Goal: Task Accomplishment & Management: Manage account settings

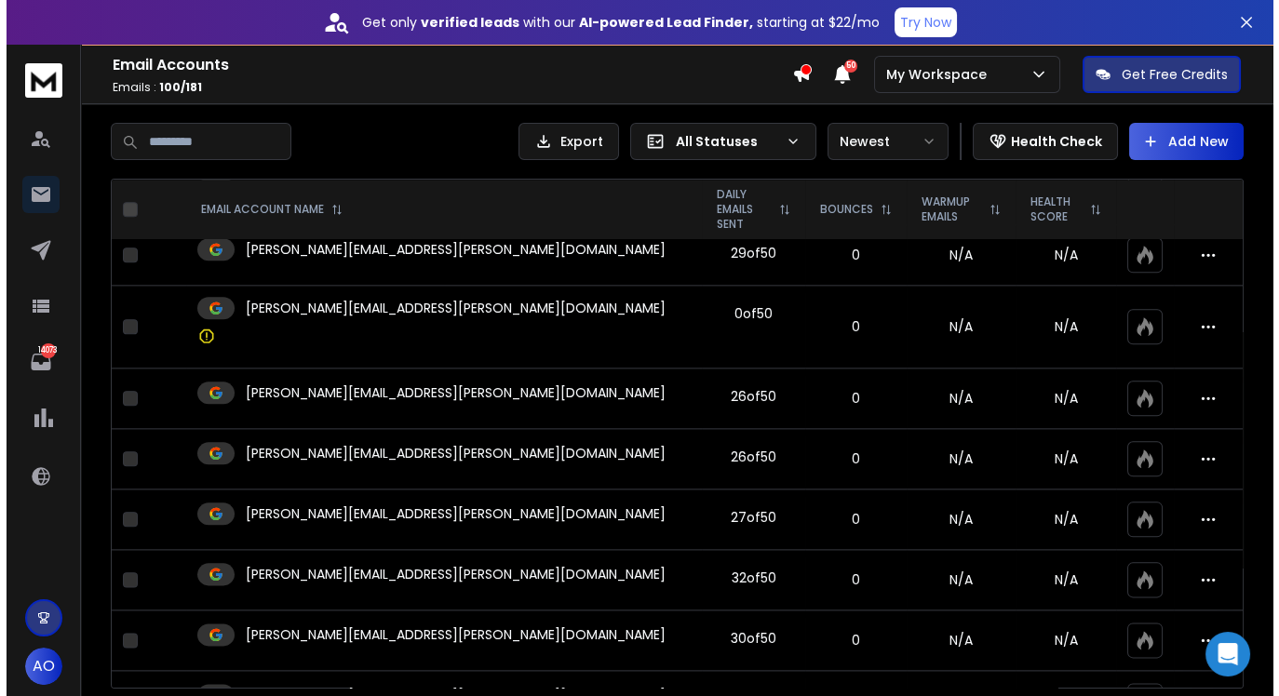
scroll to position [4752, 0]
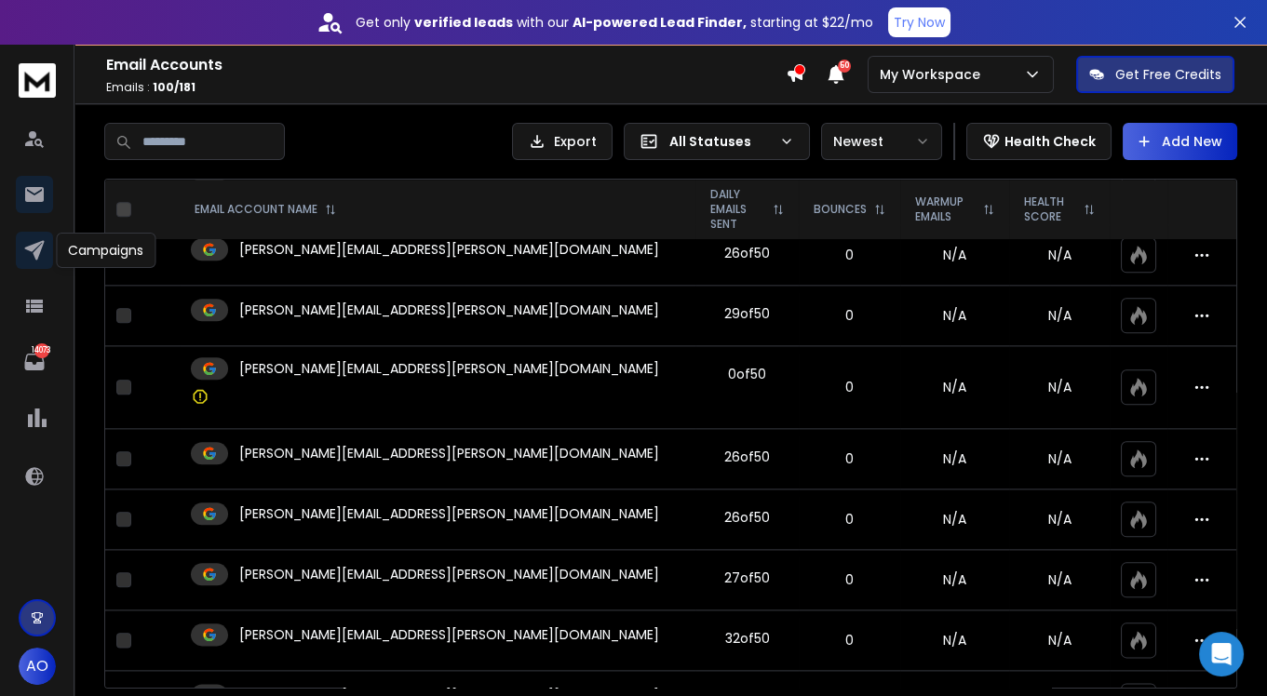
click at [37, 251] on icon at bounding box center [34, 250] width 20 height 20
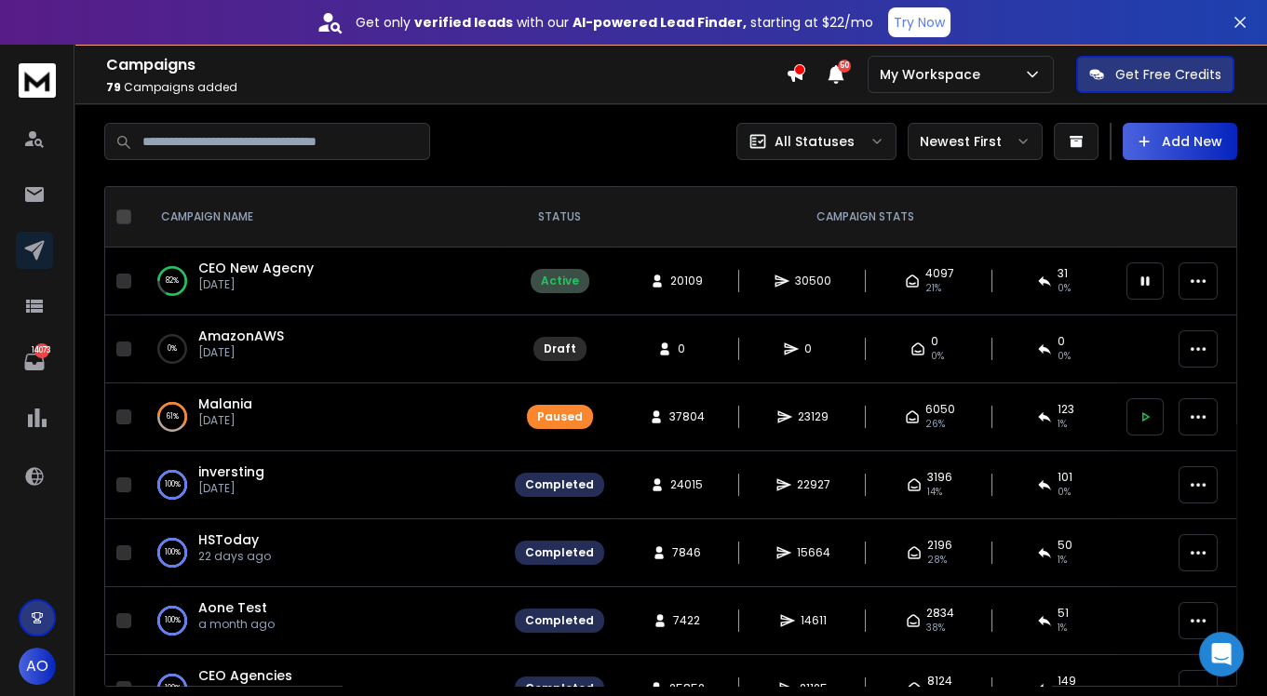
click at [311, 269] on div "82 % CEO New Agecny [DATE]" at bounding box center [321, 281] width 328 height 45
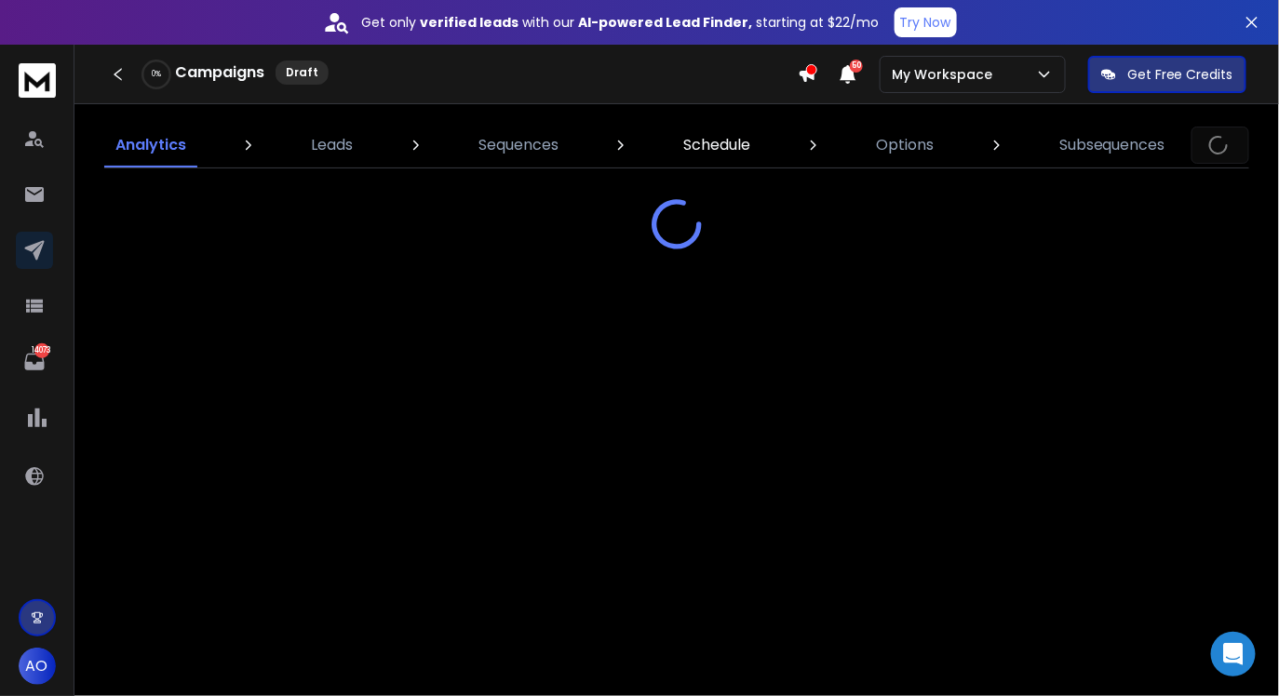
click at [716, 136] on p "Schedule" at bounding box center [717, 145] width 67 height 22
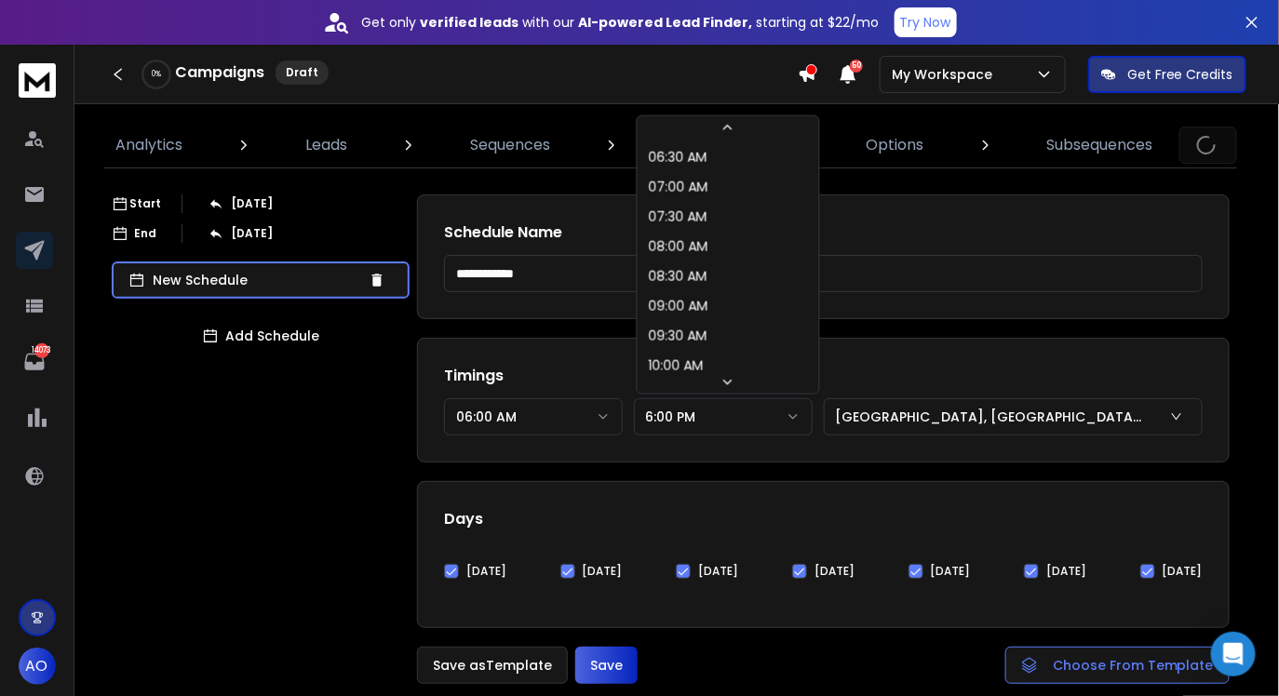
click at [736, 422] on button "6:00 PM" at bounding box center [723, 416] width 179 height 37
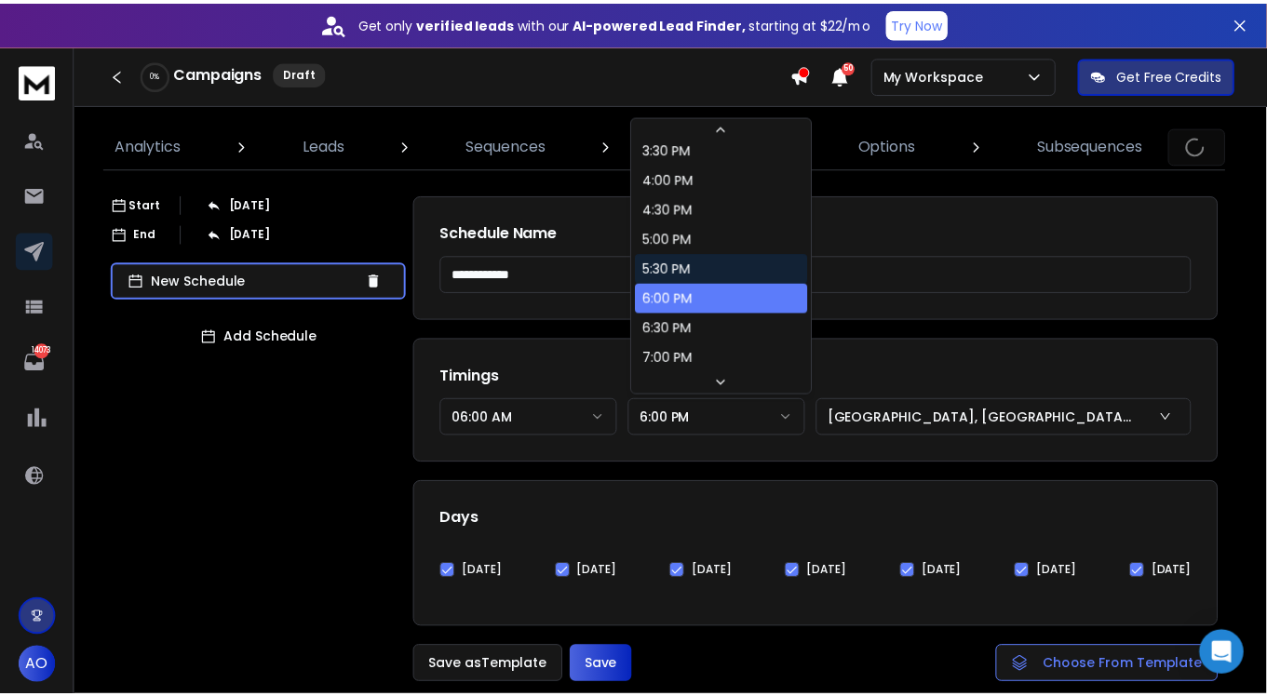
scroll to position [557, 0]
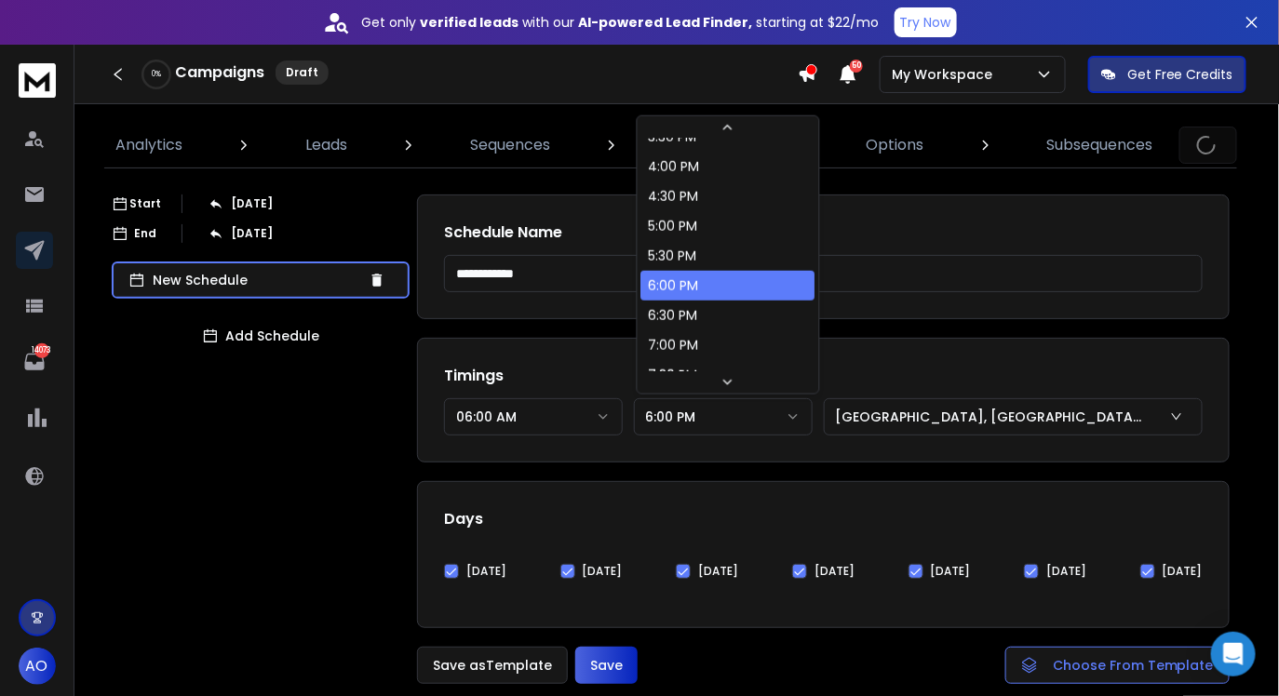
select select "********"
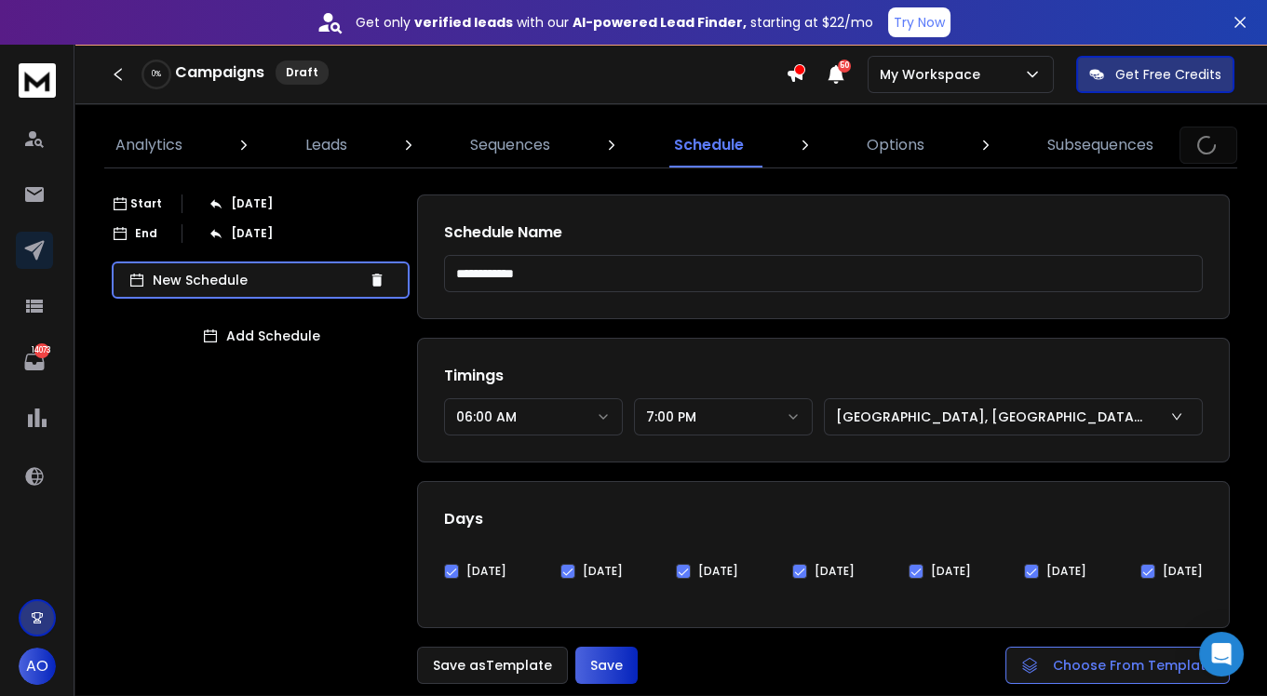
scroll to position [13, 0]
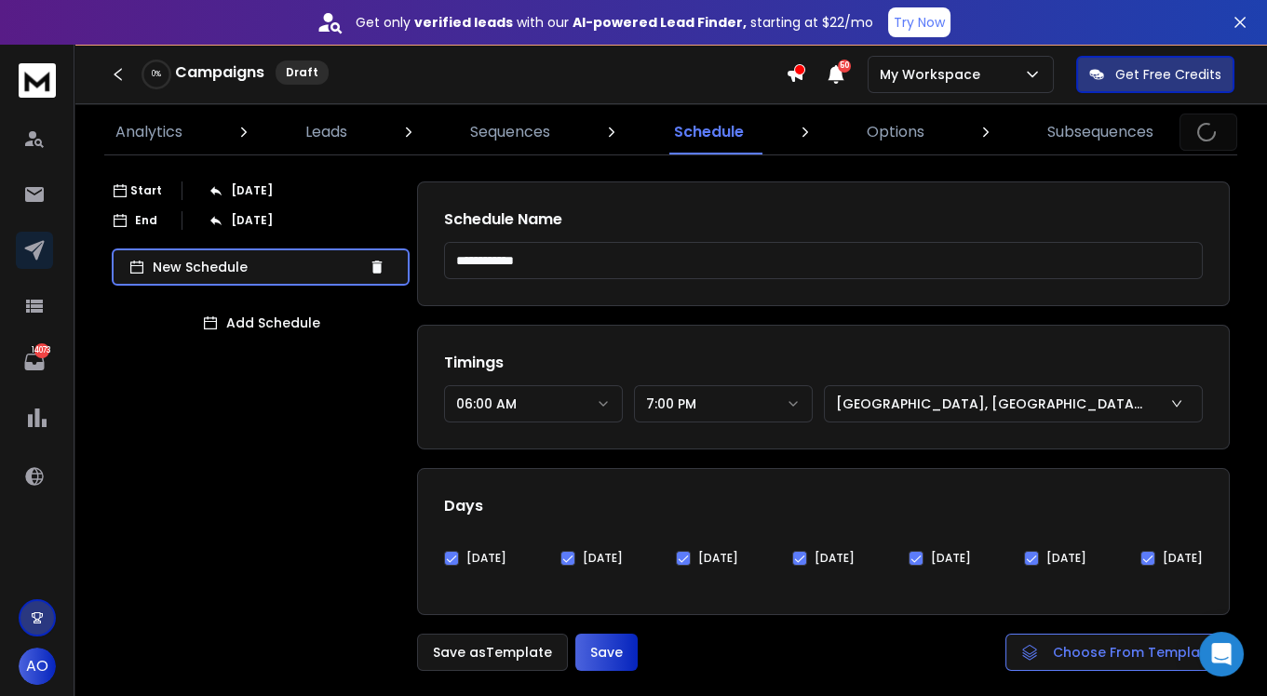
click at [601, 669] on button "Save" at bounding box center [606, 652] width 62 height 37
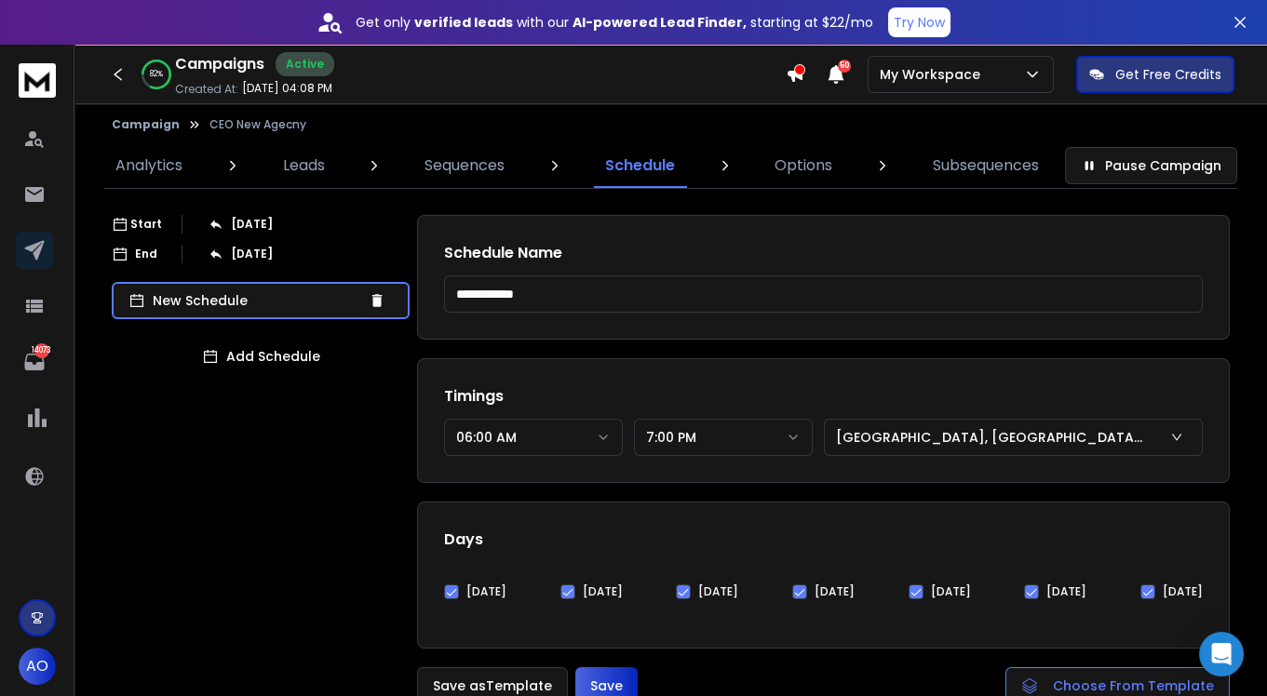
click at [601, 669] on button "Save" at bounding box center [606, 685] width 62 height 37
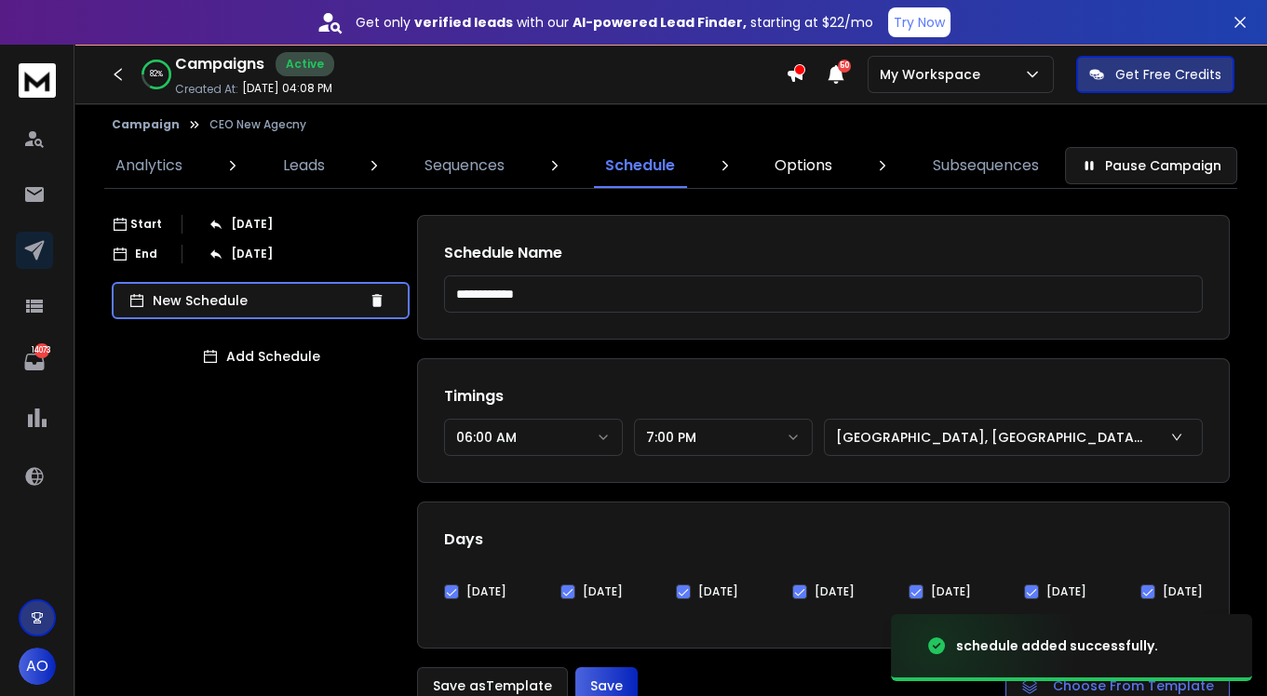
click at [813, 173] on p "Options" at bounding box center [803, 166] width 58 height 22
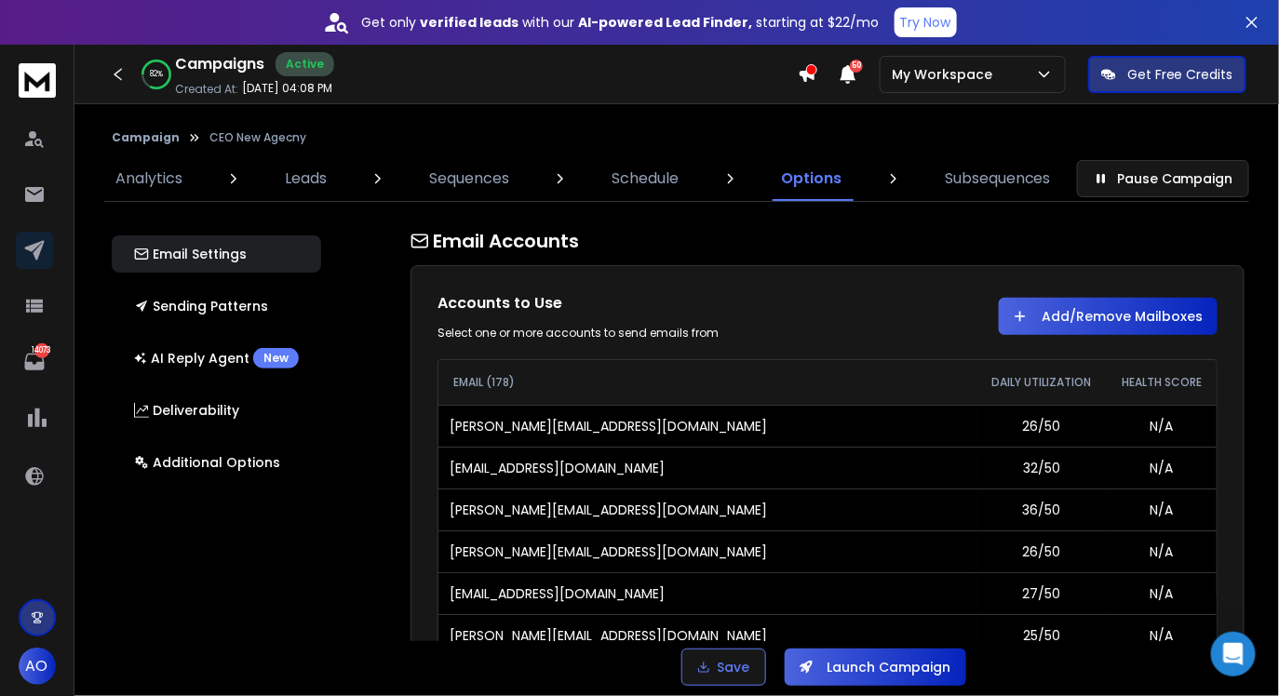
click at [878, 663] on button "Launch Campaign" at bounding box center [875, 667] width 181 height 37
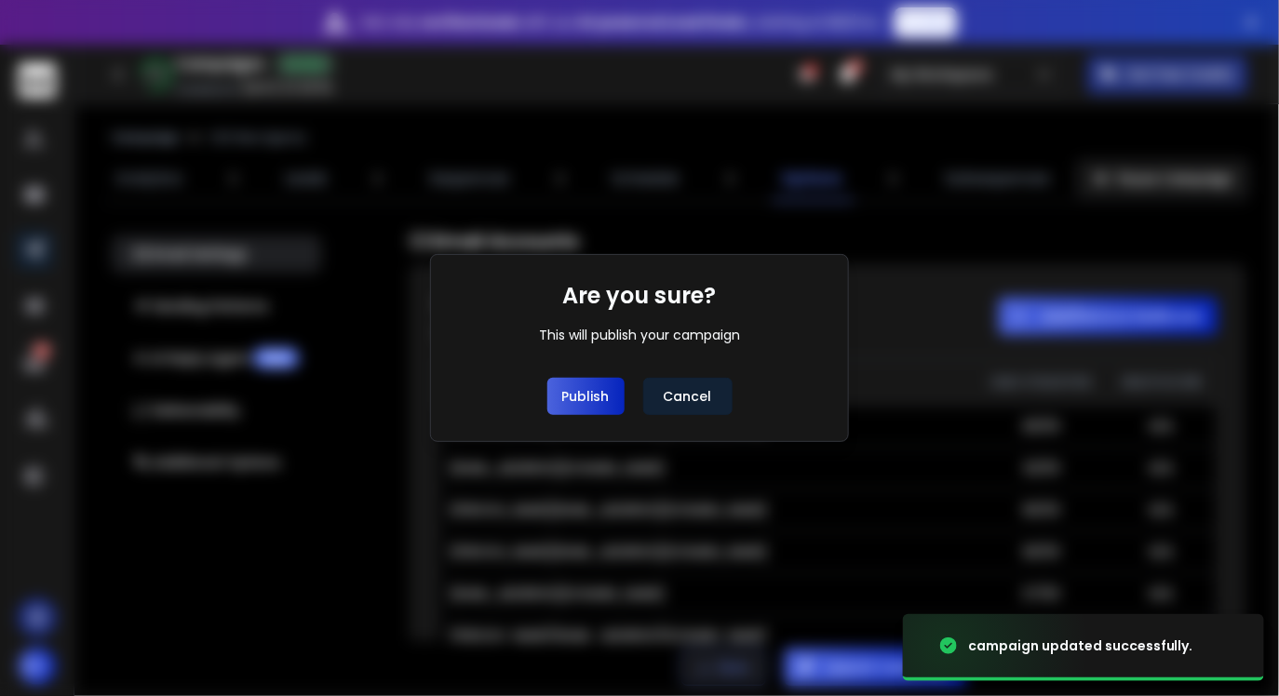
click at [551, 382] on button "Publish" at bounding box center [585, 396] width 77 height 37
